Goal: Task Accomplishment & Management: Manage account settings

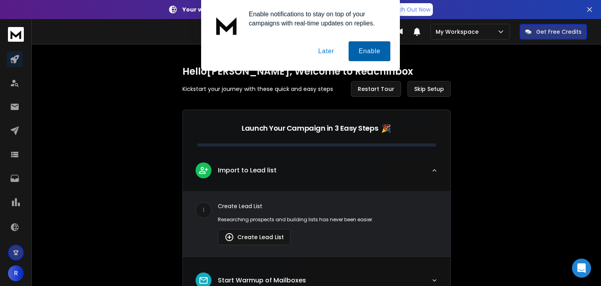
click at [368, 53] on button "Enable" at bounding box center [369, 51] width 42 height 20
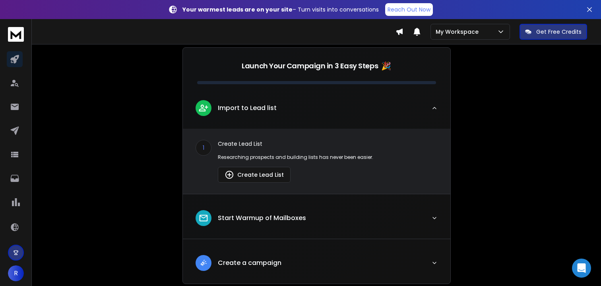
scroll to position [66, 0]
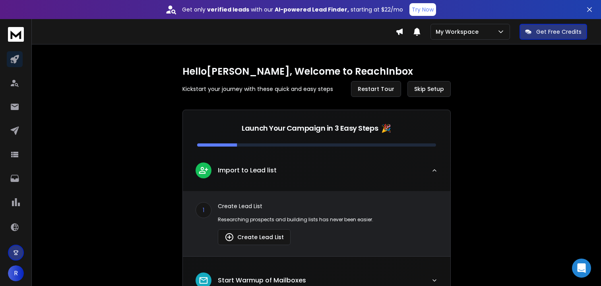
click at [91, 194] on div "Hello [PERSON_NAME] , Welcome to ReachInbox Kickstart your journey with these q…" at bounding box center [316, 205] width 544 height 307
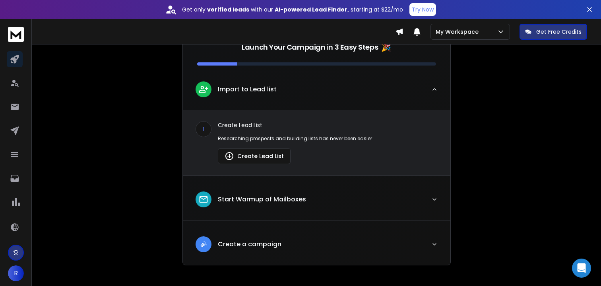
click at [261, 198] on p "Start Warmup of Mailboxes" at bounding box center [262, 200] width 88 height 10
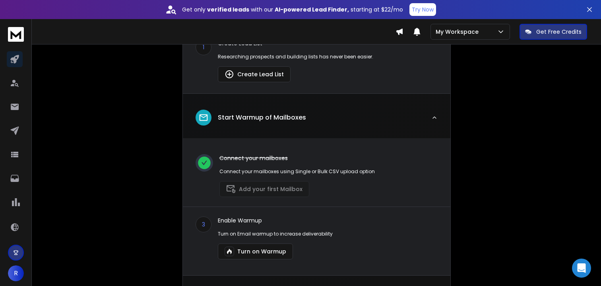
scroll to position [0, 0]
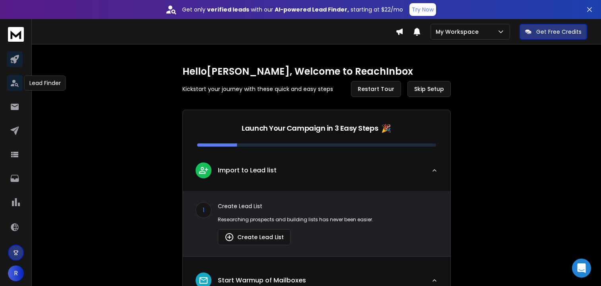
click at [14, 85] on icon at bounding box center [15, 83] width 10 height 10
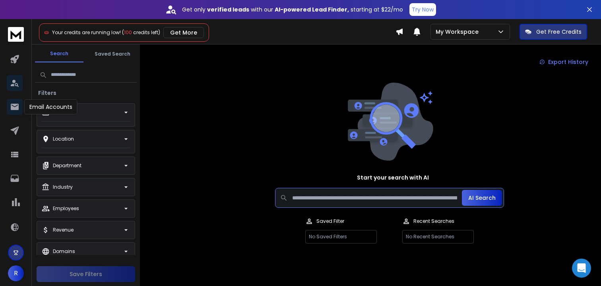
click at [12, 106] on icon at bounding box center [15, 107] width 8 height 6
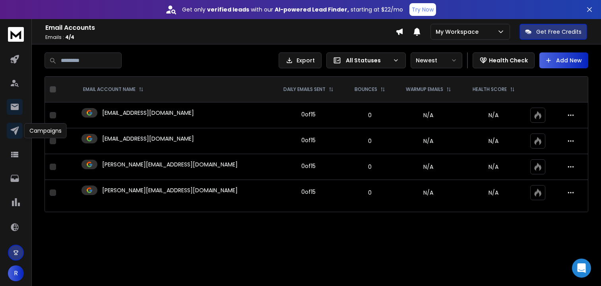
click at [14, 130] on icon at bounding box center [14, 130] width 8 height 8
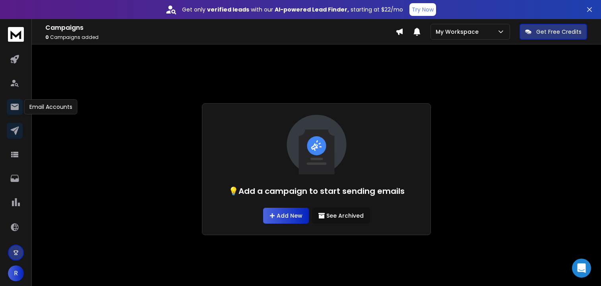
click at [16, 105] on icon at bounding box center [15, 107] width 10 height 10
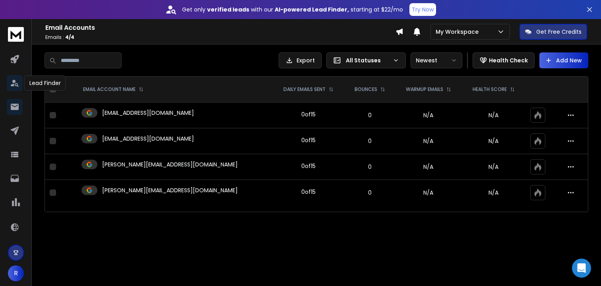
click at [17, 87] on icon at bounding box center [15, 83] width 10 height 10
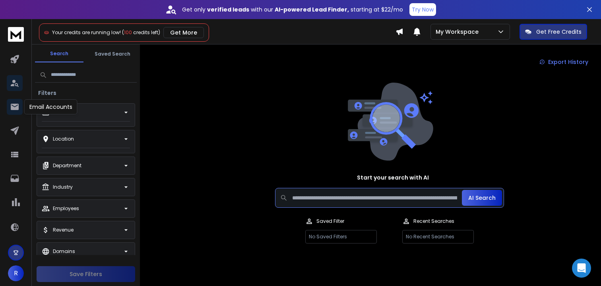
click at [16, 104] on icon at bounding box center [15, 107] width 8 height 6
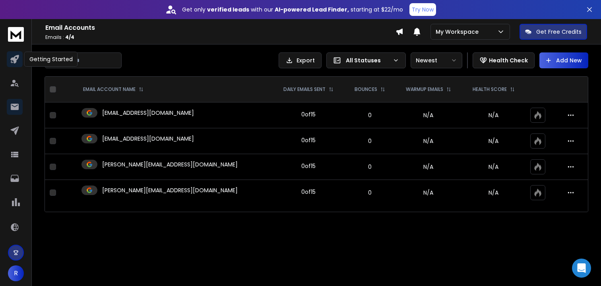
click at [12, 62] on icon at bounding box center [12, 61] width 2 height 2
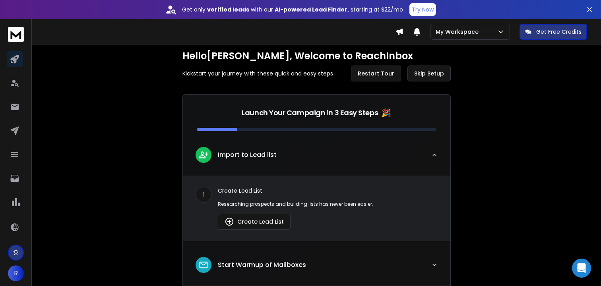
scroll to position [81, 0]
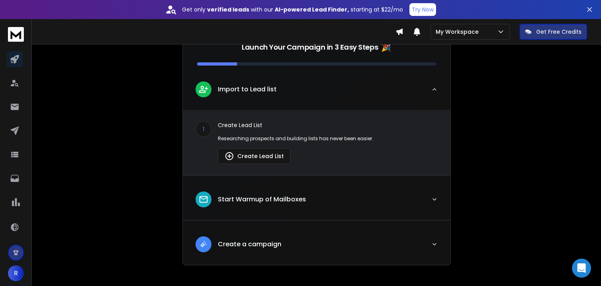
click at [288, 202] on p "Start Warmup of Mailboxes" at bounding box center [262, 200] width 88 height 10
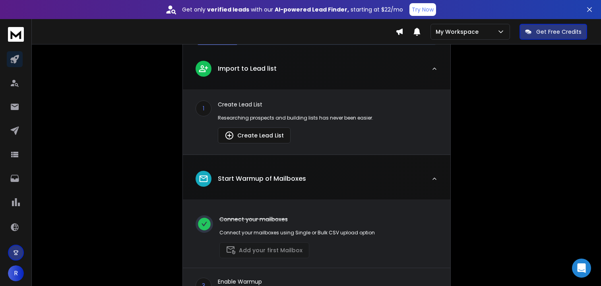
scroll to position [75, 0]
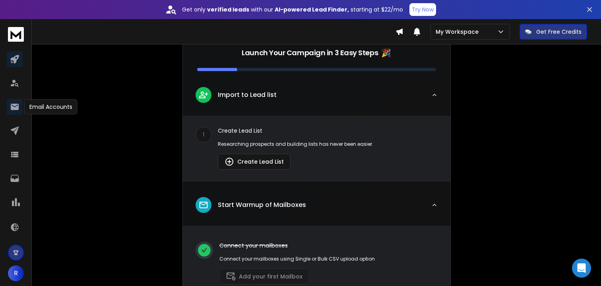
click at [14, 109] on icon at bounding box center [15, 107] width 8 height 6
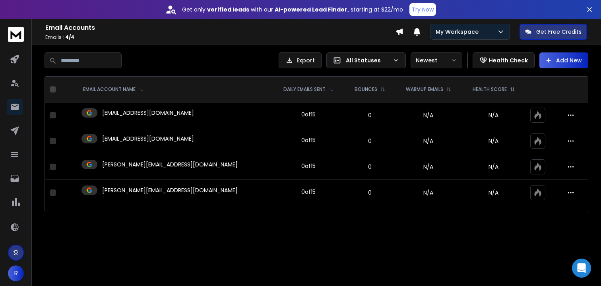
click at [491, 30] on div "My Workspace" at bounding box center [469, 32] width 69 height 8
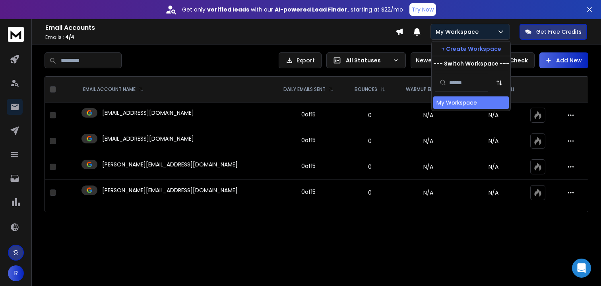
click at [491, 30] on div "My Workspace" at bounding box center [469, 32] width 69 height 8
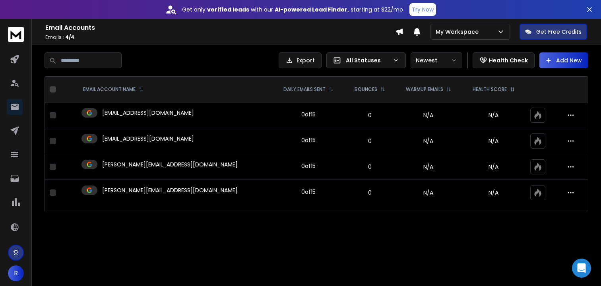
click at [360, 63] on p "All Statuses" at bounding box center [368, 60] width 44 height 8
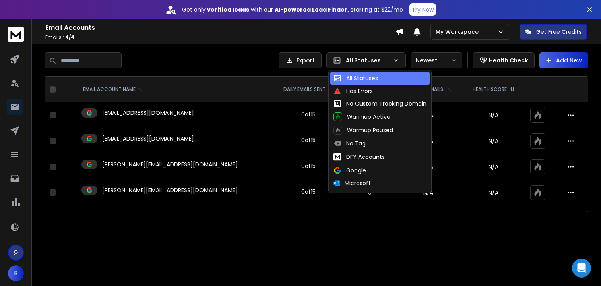
click at [360, 60] on p "All Statuses" at bounding box center [368, 60] width 44 height 8
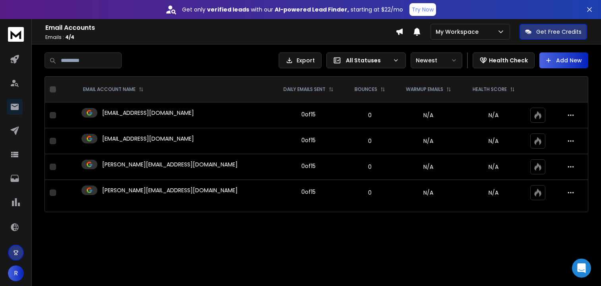
click at [534, 116] on icon at bounding box center [537, 115] width 7 height 8
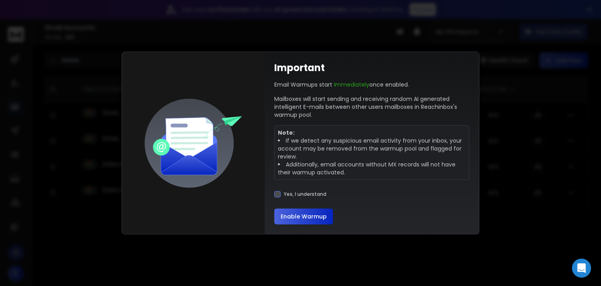
click at [277, 195] on button "Yes, I understand" at bounding box center [277, 194] width 6 height 6
click at [293, 218] on button "Enable Warmup" at bounding box center [303, 217] width 59 height 16
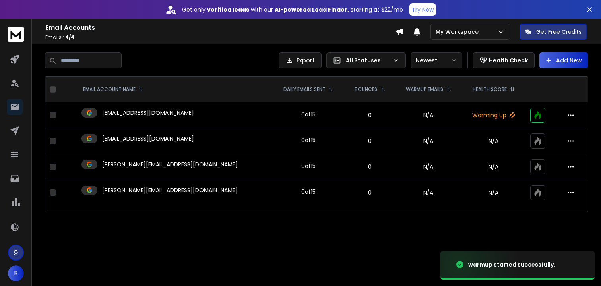
click at [534, 141] on icon at bounding box center [537, 141] width 7 height 8
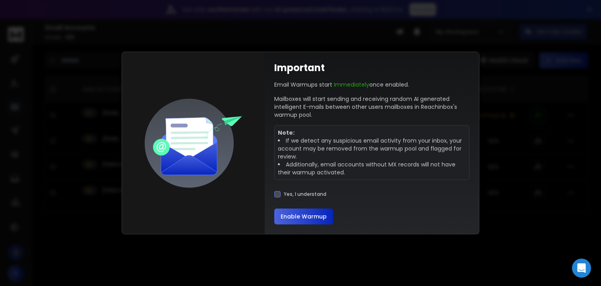
click at [282, 192] on div "Yes, I understand" at bounding box center [300, 194] width 52 height 6
click at [278, 195] on button "Yes, I understand" at bounding box center [277, 194] width 6 height 6
click at [292, 222] on button "Enable Warmup" at bounding box center [303, 217] width 59 height 16
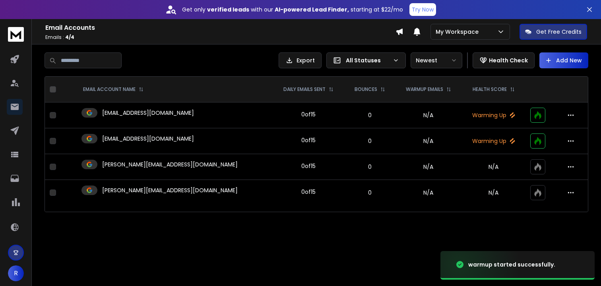
click at [534, 168] on icon at bounding box center [537, 167] width 7 height 8
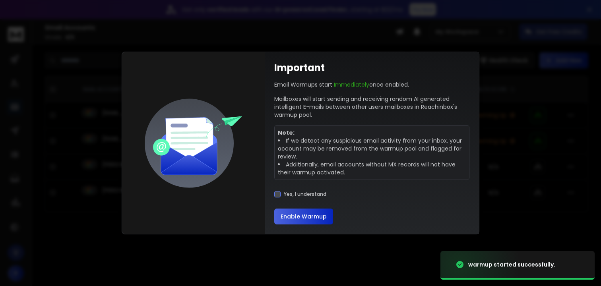
click at [278, 196] on button "Yes, I understand" at bounding box center [277, 194] width 6 height 6
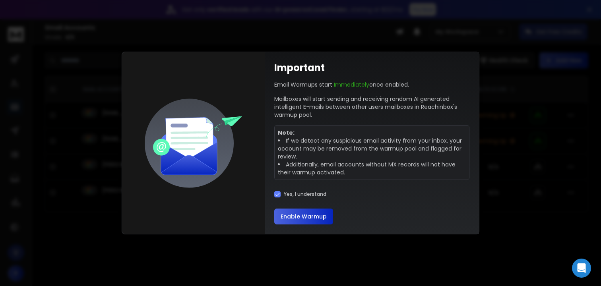
click at [286, 216] on button "Enable Warmup" at bounding box center [303, 217] width 59 height 16
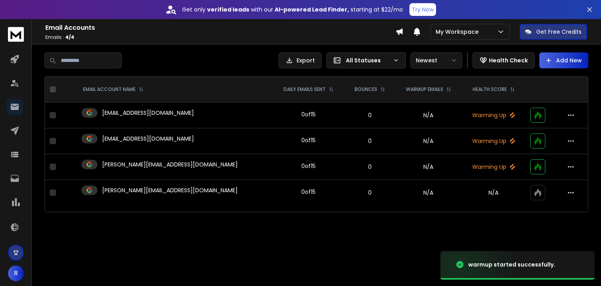
click at [534, 193] on icon at bounding box center [538, 193] width 8 height 8
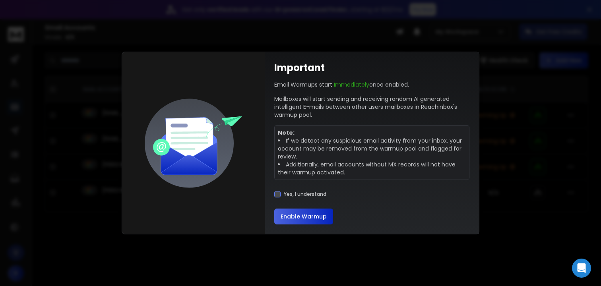
click at [277, 193] on button "Yes, I understand" at bounding box center [277, 194] width 6 height 6
click at [281, 219] on button "Enable Warmup" at bounding box center [303, 217] width 59 height 16
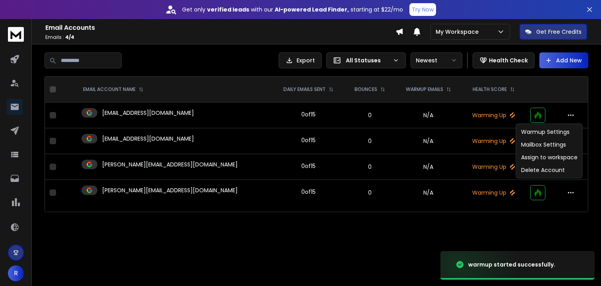
click at [571, 117] on icon at bounding box center [570, 115] width 7 height 7
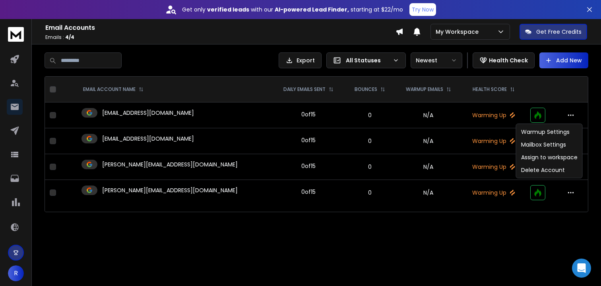
click at [418, 245] on div "Get only verified leads with our AI-powered Lead Finder, starting at $22/mo Try…" at bounding box center [300, 143] width 601 height 286
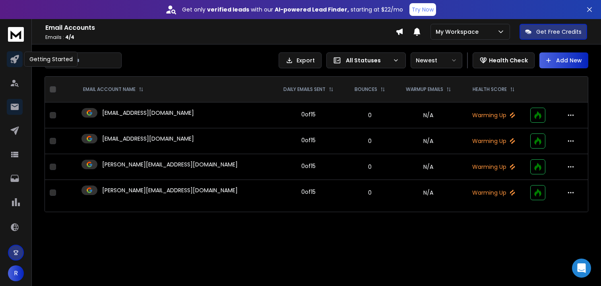
click at [14, 61] on icon at bounding box center [14, 59] width 9 height 9
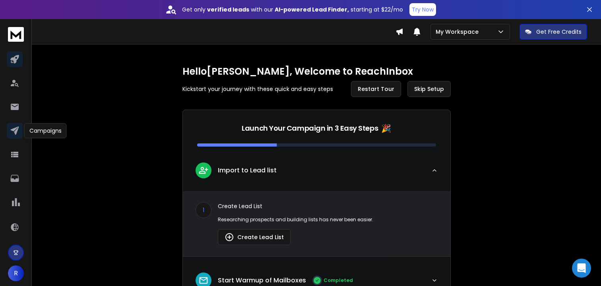
click at [14, 129] on icon at bounding box center [14, 130] width 8 height 8
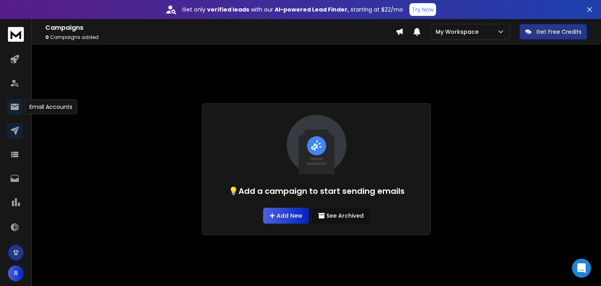
click at [15, 110] on icon at bounding box center [15, 107] width 10 height 10
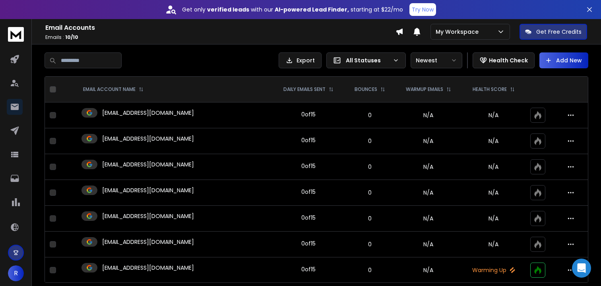
click at [534, 247] on icon at bounding box center [538, 244] width 8 height 8
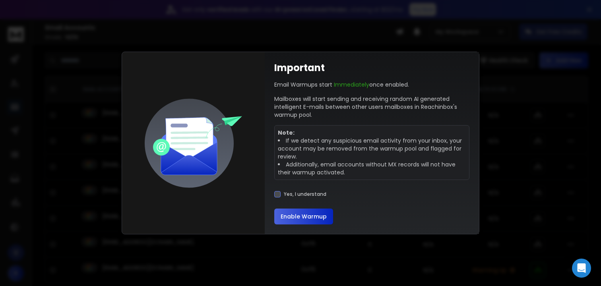
click at [280, 195] on button "Yes, I understand" at bounding box center [277, 194] width 6 height 6
click at [291, 217] on button "Enable Warmup" at bounding box center [303, 217] width 59 height 16
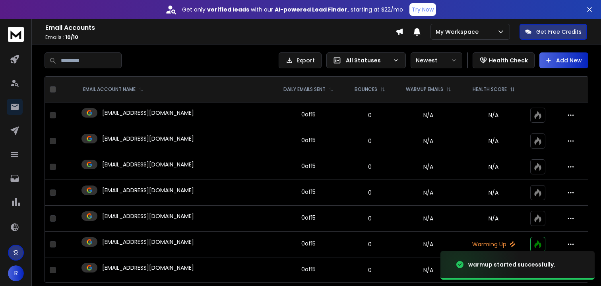
click at [534, 215] on icon at bounding box center [538, 219] width 8 height 8
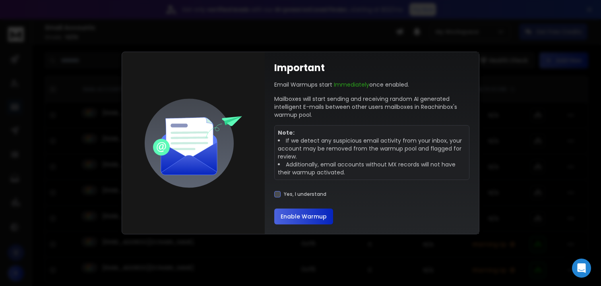
click at [277, 196] on button "Yes, I understand" at bounding box center [277, 194] width 6 height 6
click at [300, 217] on button "Enable Warmup" at bounding box center [303, 217] width 59 height 16
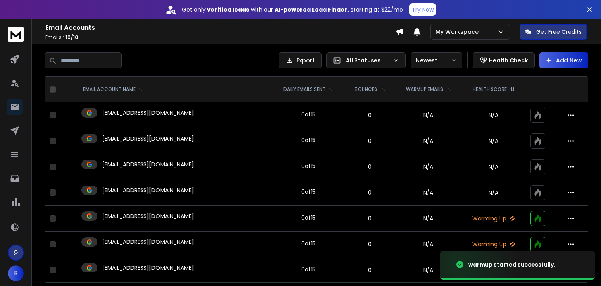
click at [534, 189] on icon at bounding box center [538, 193] width 8 height 8
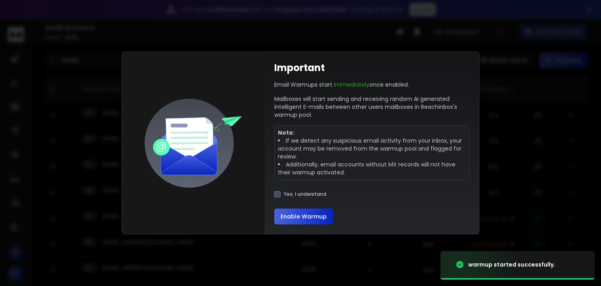
click at [279, 192] on button "Yes, I understand" at bounding box center [277, 194] width 6 height 6
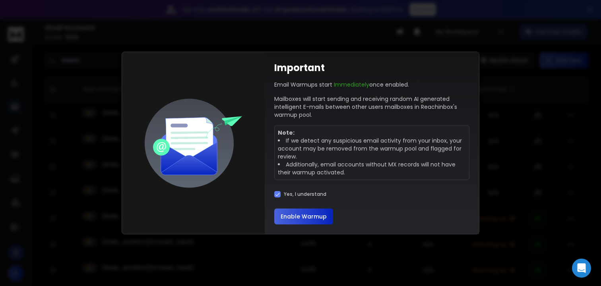
click at [282, 210] on button "Enable Warmup" at bounding box center [303, 217] width 59 height 16
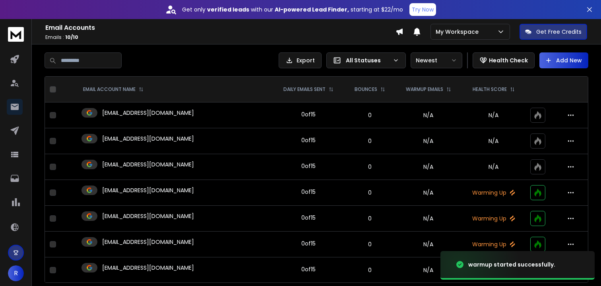
click at [534, 168] on icon at bounding box center [537, 167] width 7 height 8
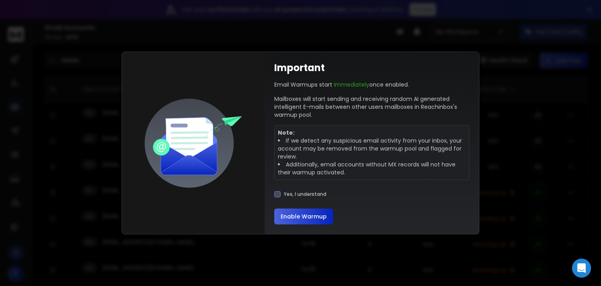
click at [275, 195] on button "Yes, I understand" at bounding box center [277, 194] width 6 height 6
click at [302, 215] on button "Enable Warmup" at bounding box center [303, 217] width 59 height 16
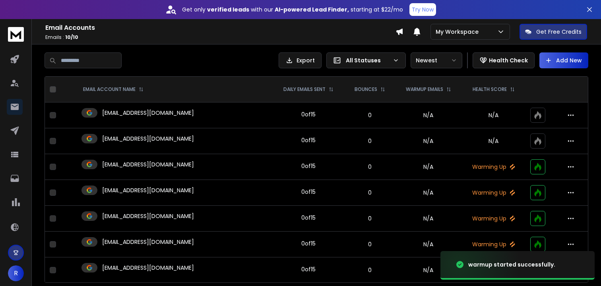
click at [530, 144] on div at bounding box center [537, 140] width 15 height 15
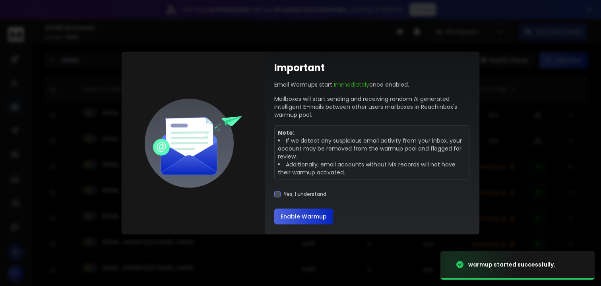
click at [281, 198] on div "Yes, I understand" at bounding box center [300, 194] width 52 height 16
click at [277, 195] on button "Yes, I understand" at bounding box center [277, 194] width 6 height 6
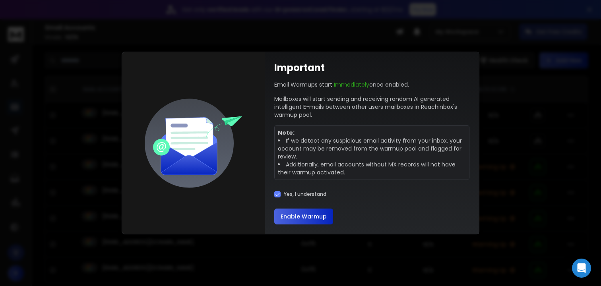
click at [290, 209] on button "Enable Warmup" at bounding box center [303, 217] width 59 height 16
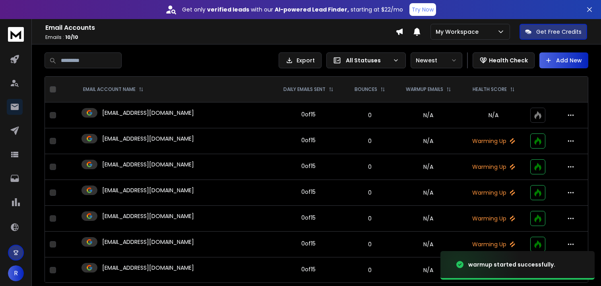
click at [534, 118] on icon at bounding box center [538, 115] width 8 height 8
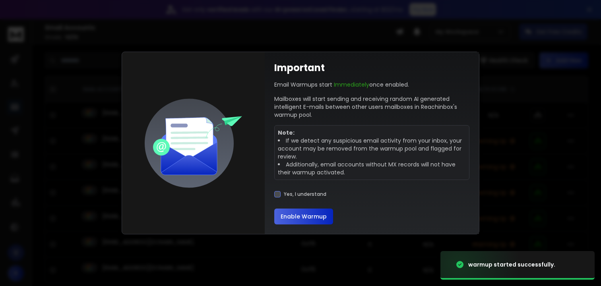
click at [277, 194] on button "Yes, I understand" at bounding box center [277, 194] width 6 height 6
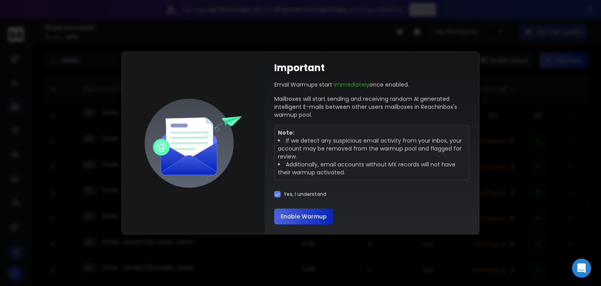
click at [288, 216] on button "Enable Warmup" at bounding box center [303, 217] width 59 height 16
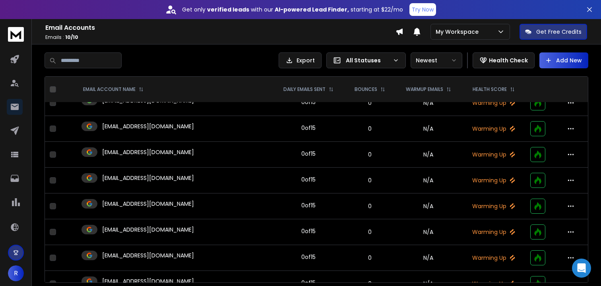
scroll to position [14, 0]
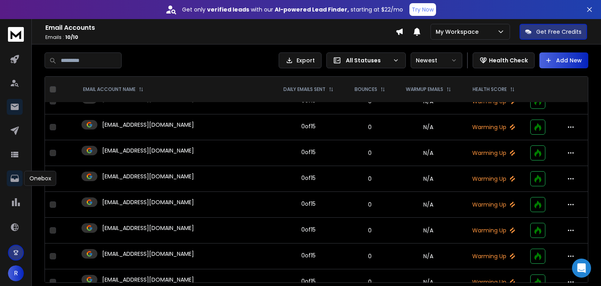
click at [12, 179] on icon at bounding box center [14, 178] width 8 height 7
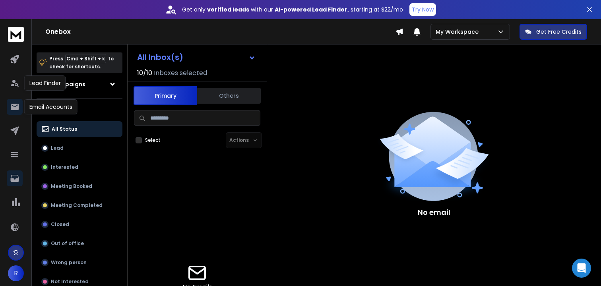
click at [15, 108] on icon at bounding box center [15, 107] width 8 height 6
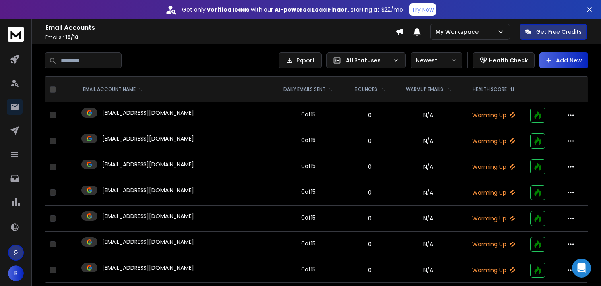
click at [569, 141] on icon at bounding box center [570, 140] width 7 height 7
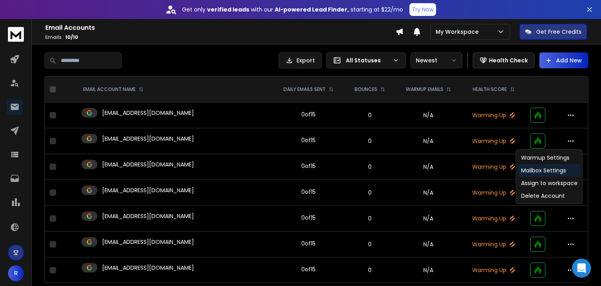
click at [542, 169] on div "Mailbox Settings" at bounding box center [549, 170] width 63 height 13
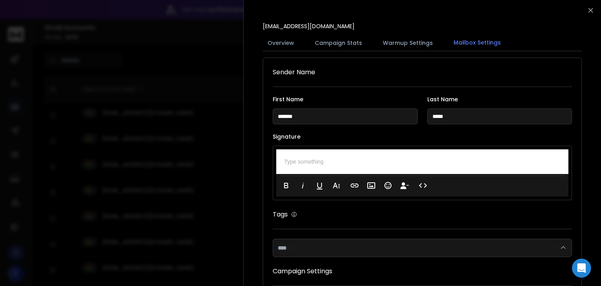
click at [168, 164] on div at bounding box center [300, 143] width 601 height 286
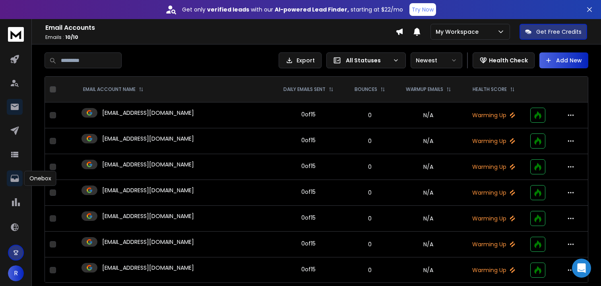
click at [17, 178] on icon at bounding box center [14, 178] width 8 height 7
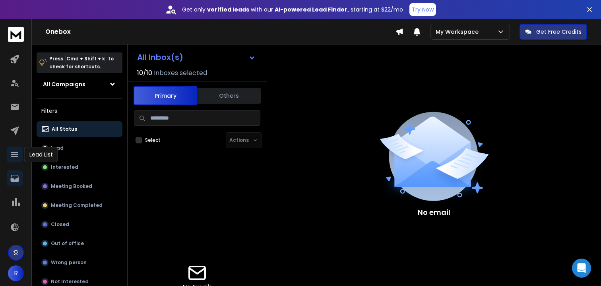
click at [14, 155] on icon at bounding box center [14, 155] width 7 height 6
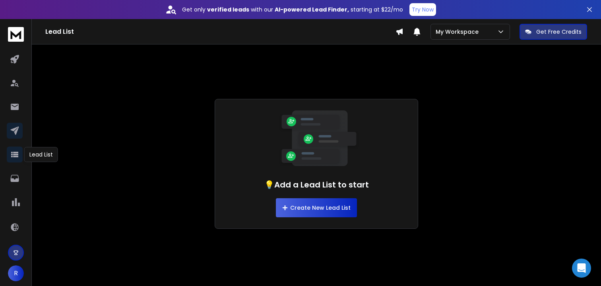
click at [14, 134] on icon at bounding box center [15, 131] width 10 height 10
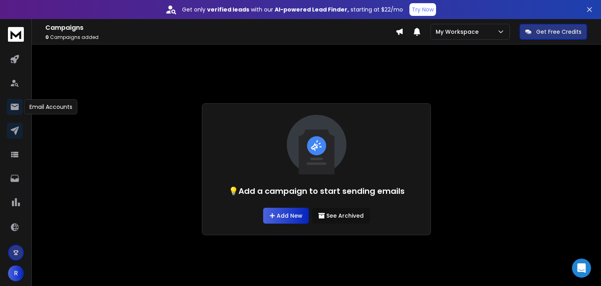
click at [14, 104] on icon at bounding box center [15, 107] width 8 height 6
